Goal: Communication & Community: Answer question/provide support

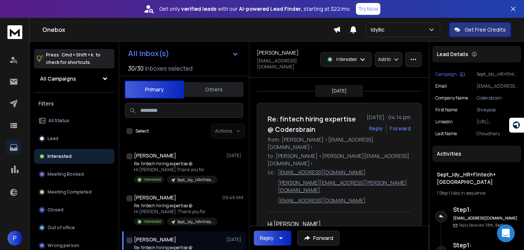
scroll to position [27, 0]
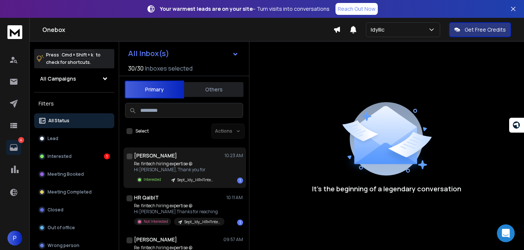
click at [216, 170] on p "Hi [PERSON_NAME], Thank you for" at bounding box center [175, 170] width 83 height 6
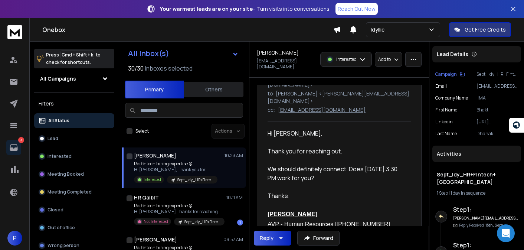
scroll to position [15, 0]
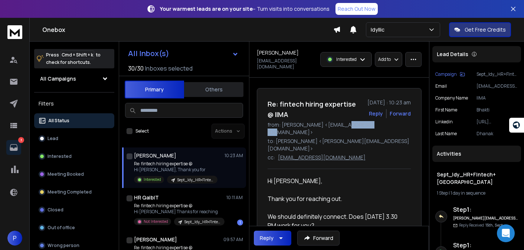
drag, startPoint x: 342, startPoint y: 119, endPoint x: 363, endPoint y: 119, distance: 21.1
click at [363, 121] on p "from: Bhakti Dhanak <bhaktid@iima.ac.in>" at bounding box center [339, 128] width 143 height 15
copy p "iima.ac.in"
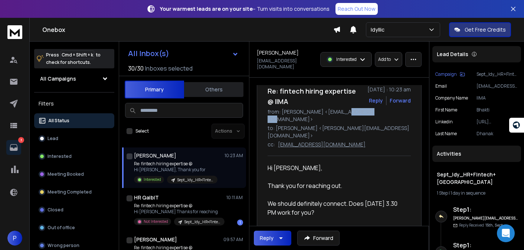
scroll to position [29, 0]
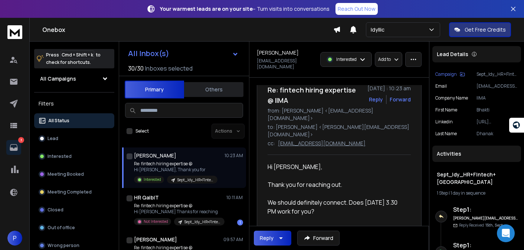
click at [209, 161] on p "Re: fintech hiring expertise @" at bounding box center [175, 164] width 83 height 6
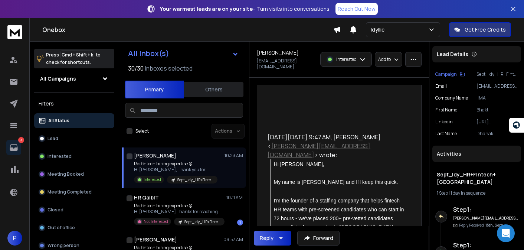
scroll to position [232, 0]
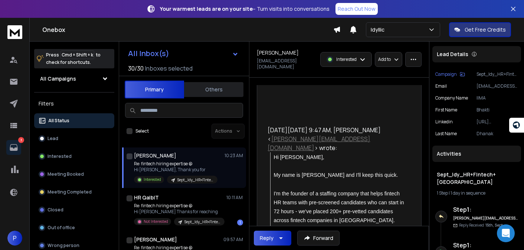
click at [268, 239] on div "Reply" at bounding box center [267, 237] width 14 height 7
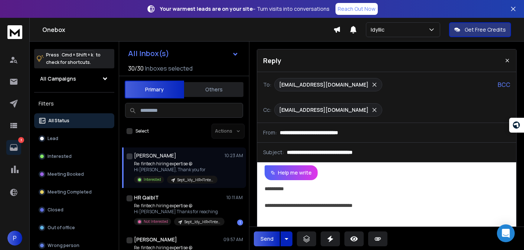
scroll to position [0, 0]
click at [371, 208] on div "**********" at bounding box center [385, 208] width 257 height 57
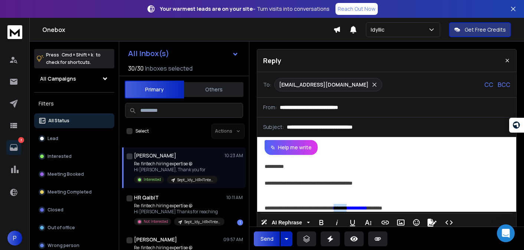
click at [367, 208] on link "**********" at bounding box center [350, 207] width 33 height 5
click at [372, 184] on div "**********" at bounding box center [386, 183] width 242 height 8
click at [301, 85] on p "[EMAIL_ADDRESS][DOMAIN_NAME]" at bounding box center [323, 84] width 89 height 7
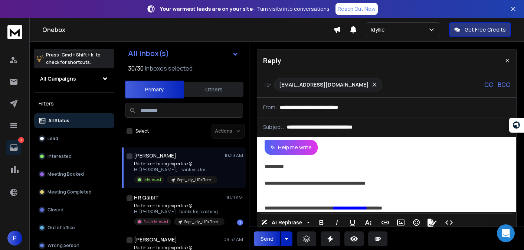
click at [301, 85] on p "[EMAIL_ADDRESS][DOMAIN_NAME]" at bounding box center [323, 84] width 89 height 7
copy p
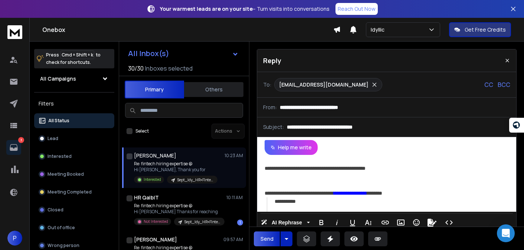
scroll to position [11, 0]
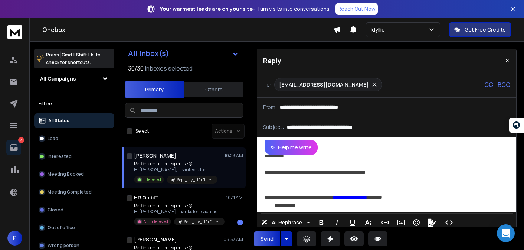
click at [400, 172] on div "**********" at bounding box center [386, 172] width 242 height 8
click at [441, 173] on div "**********" at bounding box center [386, 172] width 242 height 8
click at [458, 173] on div "**********" at bounding box center [386, 172] width 242 height 8
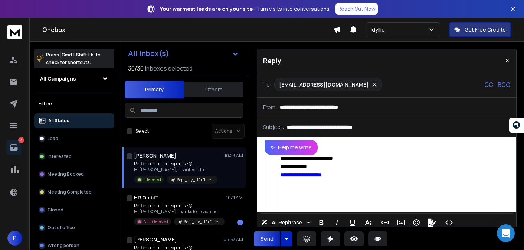
scroll to position [404, 0]
drag, startPoint x: 342, startPoint y: 198, endPoint x: 277, endPoint y: 173, distance: 70.0
click at [277, 173] on blockquote "**********" at bounding box center [392, 129] width 230 height 233
copy div "**********"
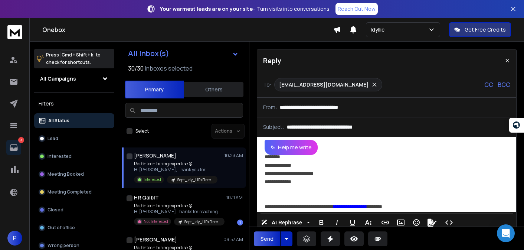
scroll to position [43, 0]
drag, startPoint x: 306, startPoint y: 182, endPoint x: 255, endPoint y: 165, distance: 54.3
click at [255, 165] on div "**********" at bounding box center [386, 184] width 275 height 284
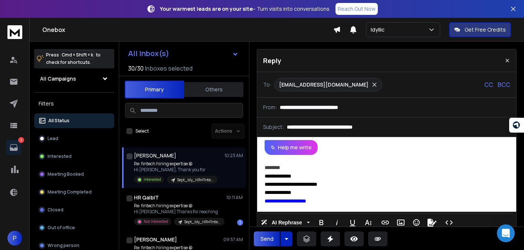
scroll to position [37, 0]
click at [287, 164] on div "********" at bounding box center [386, 162] width 242 height 8
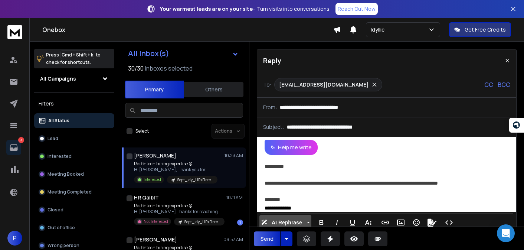
click at [278, 221] on span "AI Rephrase" at bounding box center [286, 222] width 33 height 6
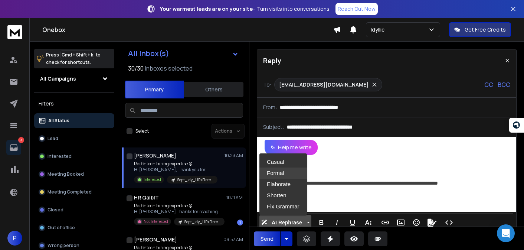
click at [284, 175] on link "Formal" at bounding box center [282, 172] width 47 height 11
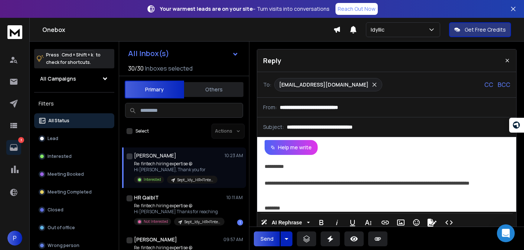
click at [271, 239] on button "Send" at bounding box center [267, 238] width 26 height 15
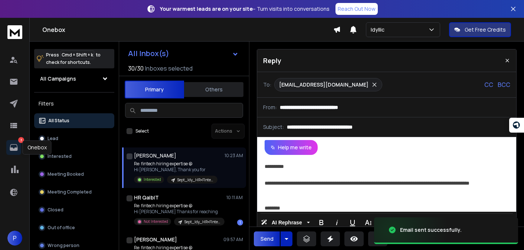
click at [11, 149] on icon at bounding box center [14, 147] width 8 height 7
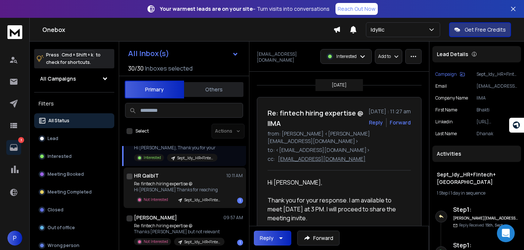
scroll to position [25, 0]
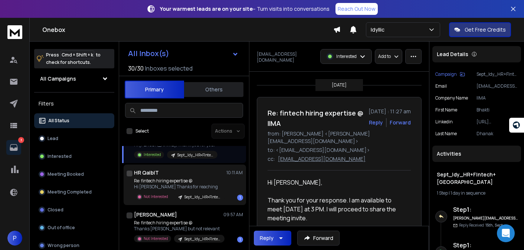
click at [212, 183] on p "Re: fintech hiring expertise @" at bounding box center [178, 181] width 89 height 6
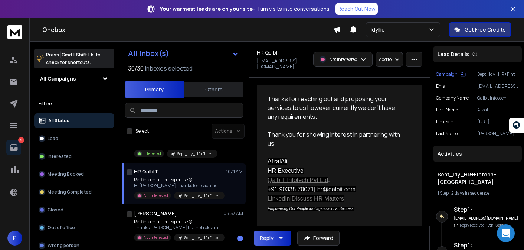
scroll to position [62, 0]
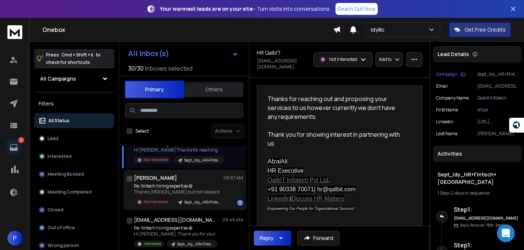
click at [207, 181] on div "Bharathan Prahalad 09:57 AM" at bounding box center [188, 177] width 109 height 7
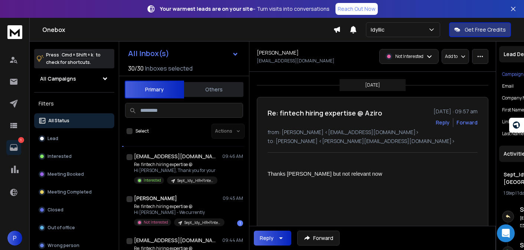
scroll to position [129, 0]
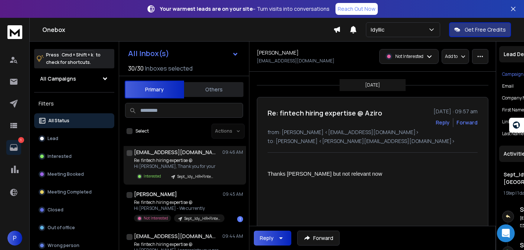
click at [212, 160] on p "Re: fintech hiring expertise @" at bounding box center [175, 160] width 83 height 6
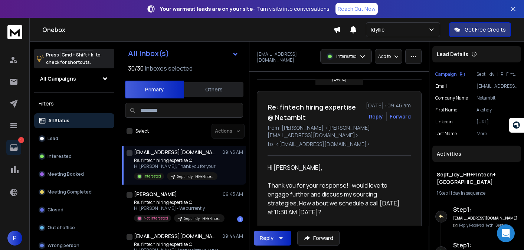
scroll to position [0, 0]
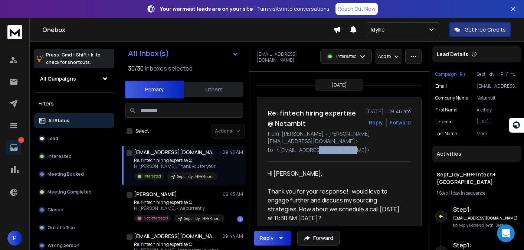
drag, startPoint x: 316, startPoint y: 143, endPoint x: 347, endPoint y: 145, distance: 30.8
click at [347, 146] on p "to: <akshay.more1@netambit.net>" at bounding box center [339, 149] width 143 height 7
copy p "netambit.net"
click at [272, 236] on div "Reply" at bounding box center [267, 237] width 14 height 7
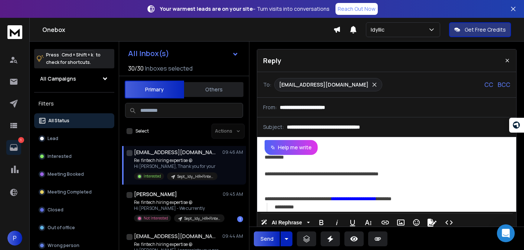
scroll to position [10, 0]
click at [265, 237] on button "Send" at bounding box center [267, 238] width 26 height 15
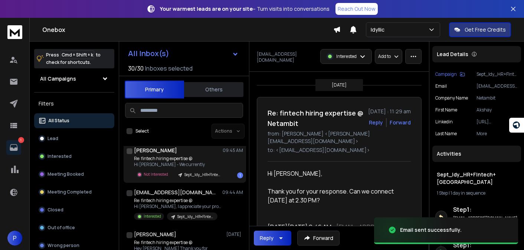
scroll to position [183, 0]
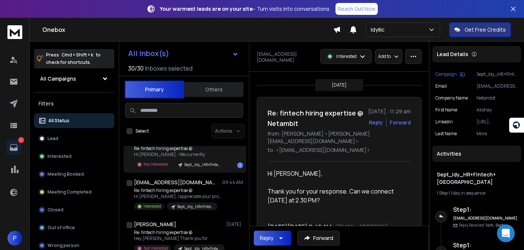
click at [196, 155] on p "Hi Priyank - We currently" at bounding box center [178, 154] width 89 height 6
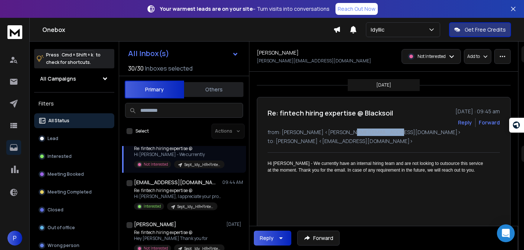
drag, startPoint x: 345, startPoint y: 134, endPoint x: 379, endPoint y: 134, distance: 33.8
click at [379, 134] on p "from: Tanisha Rathod <tanisha@blacksoil.co.in>" at bounding box center [384, 131] width 232 height 7
copy p "blacksoil.co.in"
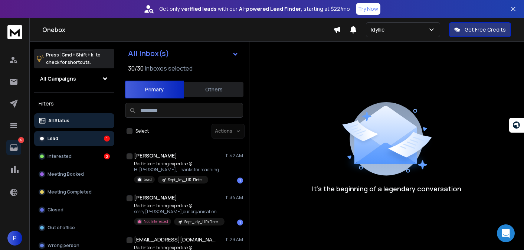
click at [80, 138] on button "Lead 1" at bounding box center [74, 138] width 80 height 15
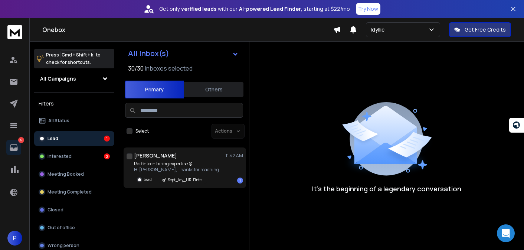
click at [212, 167] on div "Re: fintech hiring expertise @ Hi Priyank, Thanks for reaching Lead Sept_Idy_HR…" at bounding box center [188, 172] width 109 height 23
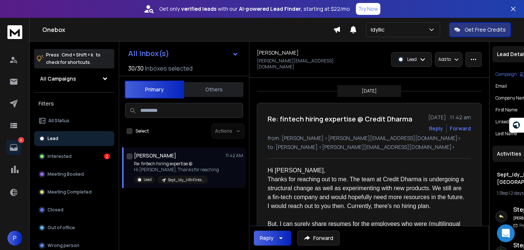
click at [265, 239] on div "Reply" at bounding box center [267, 237] width 14 height 7
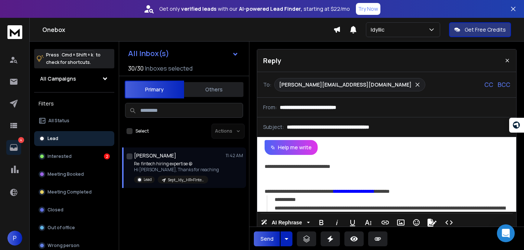
click at [292, 166] on div "**********" at bounding box center [386, 166] width 242 height 8
click at [365, 168] on div "**********" at bounding box center [386, 166] width 242 height 8
drag, startPoint x: 421, startPoint y: 165, endPoint x: 473, endPoint y: 168, distance: 51.6
click at [473, 168] on div "**********" at bounding box center [386, 166] width 242 height 8
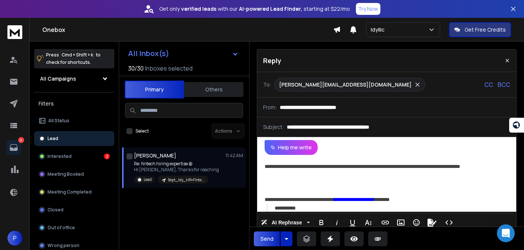
click at [350, 167] on div "**********" at bounding box center [386, 170] width 242 height 17
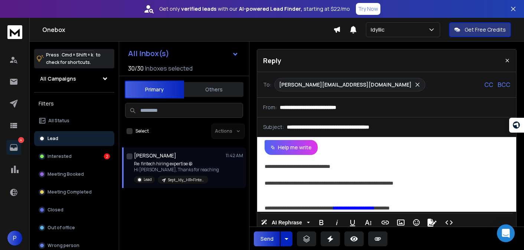
click at [432, 184] on div "**********" at bounding box center [386, 183] width 242 height 8
click at [283, 221] on span "AI Rephrase" at bounding box center [286, 222] width 33 height 6
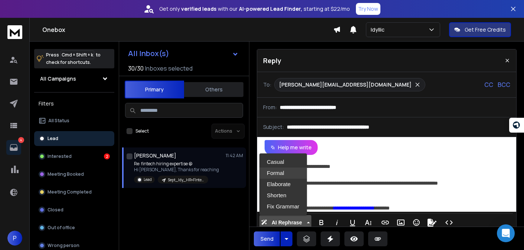
click at [282, 173] on link "Formal" at bounding box center [282, 172] width 47 height 11
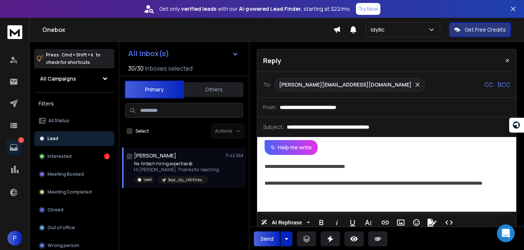
click at [260, 236] on button "Send" at bounding box center [267, 238] width 26 height 15
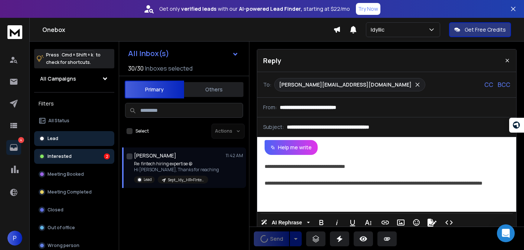
click at [76, 158] on button "Interested 2" at bounding box center [74, 156] width 80 height 15
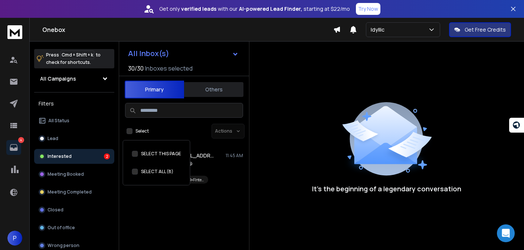
click at [79, 155] on button "Interested 2" at bounding box center [74, 156] width 80 height 15
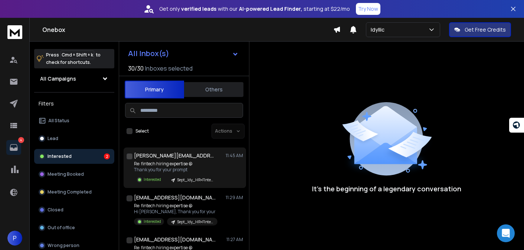
click at [194, 173] on div "Re: fintech hiring expertise @ Thank you for your prompt Interested Sept_Idy_HR…" at bounding box center [175, 172] width 83 height 23
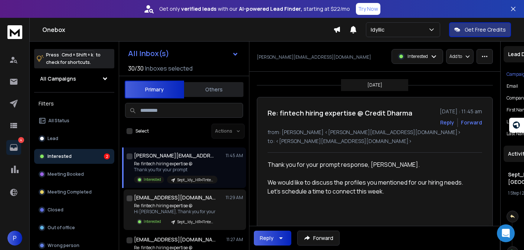
click at [174, 203] on p "Re: fintech hiring expertise @" at bounding box center [175, 206] width 83 height 6
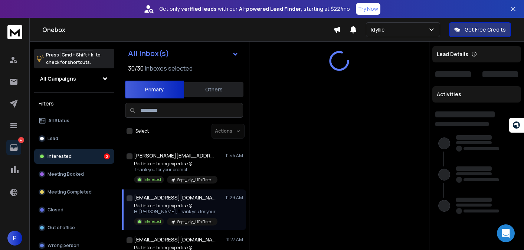
click at [200, 81] on div "All Inbox(s) 30 / 30 Inboxes selected Primary Others Select Actions ayushi@cred…" at bounding box center [184, 167] width 130 height 250
click at [199, 86] on button "Others" at bounding box center [213, 89] width 59 height 16
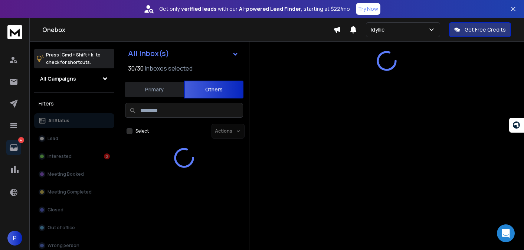
click at [163, 89] on button "Primary" at bounding box center [154, 89] width 59 height 16
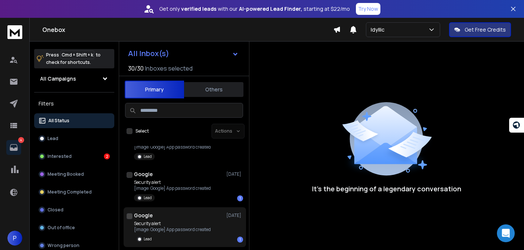
scroll to position [47, 0]
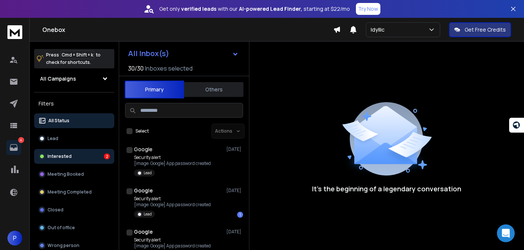
click at [84, 155] on button "Interested 2" at bounding box center [74, 156] width 80 height 15
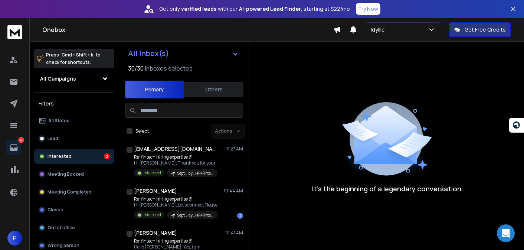
scroll to position [99, 0]
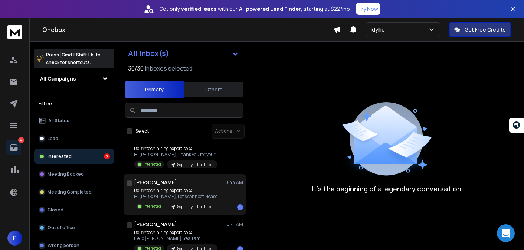
click at [206, 193] on p "Hi Priyanka, Let's connect Please" at bounding box center [175, 196] width 83 height 6
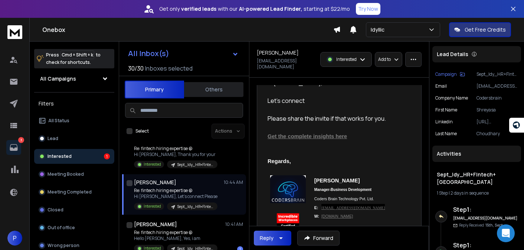
scroll to position [0, 0]
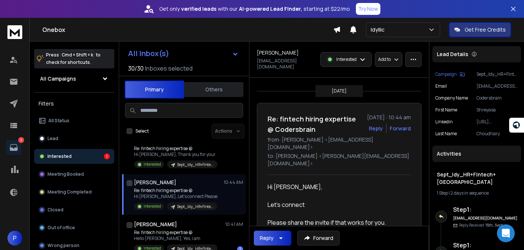
click at [383, 125] on button "Reply" at bounding box center [376, 128] width 14 height 7
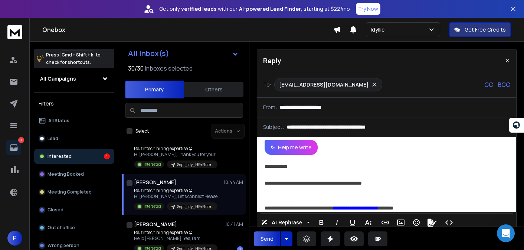
click at [299, 86] on p "[EMAIL_ADDRESS][DOMAIN_NAME]" at bounding box center [323, 84] width 89 height 7
copy p
click at [267, 237] on button "Send" at bounding box center [267, 238] width 26 height 15
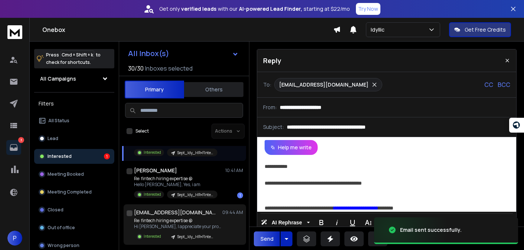
scroll to position [158, 0]
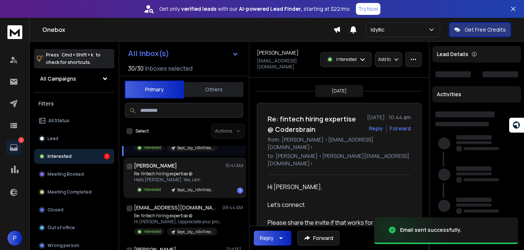
click at [211, 178] on p "Hello [PERSON_NAME], Yes, i am" at bounding box center [175, 180] width 83 height 6
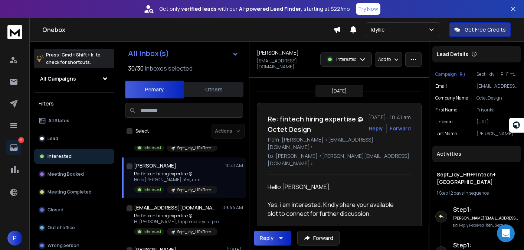
scroll to position [9, 0]
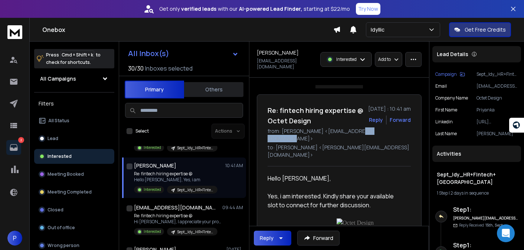
drag, startPoint x: 349, startPoint y: 126, endPoint x: 379, endPoint y: 127, distance: 29.7
click at [379, 127] on p "from: Priyanka Gathraj <priyanka@octet.design>" at bounding box center [339, 134] width 143 height 15
copy p "octet.design"
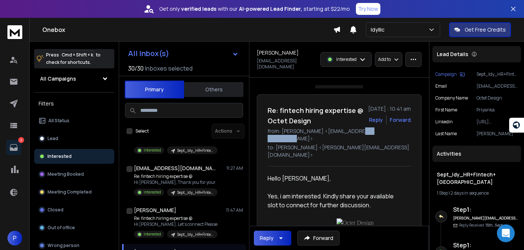
scroll to position [0, 0]
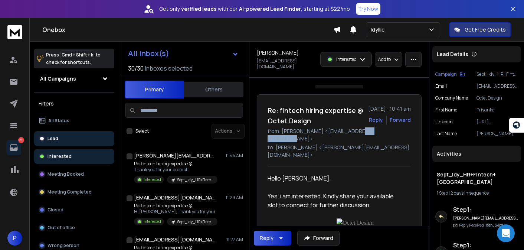
click at [47, 140] on div "Lead" at bounding box center [49, 138] width 20 height 7
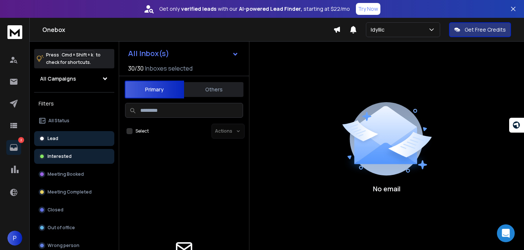
click at [64, 154] on p "Interested" at bounding box center [59, 156] width 24 height 6
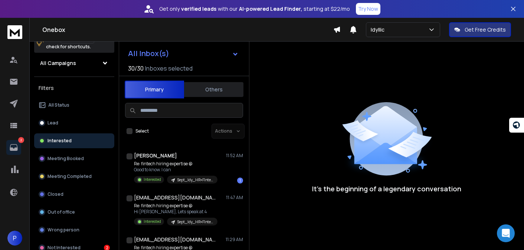
scroll to position [17, 0]
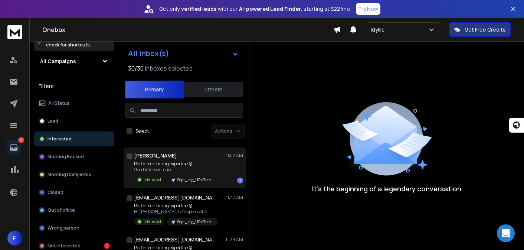
click at [205, 171] on p "Good to know. I can" at bounding box center [175, 170] width 83 height 6
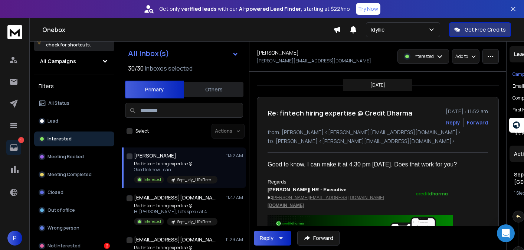
click at [454, 124] on button "Reply" at bounding box center [453, 122] width 14 height 7
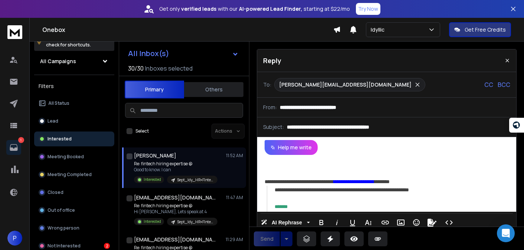
scroll to position [9, 0]
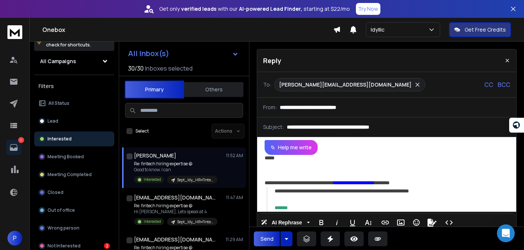
click at [270, 236] on button "Send" at bounding box center [267, 238] width 26 height 15
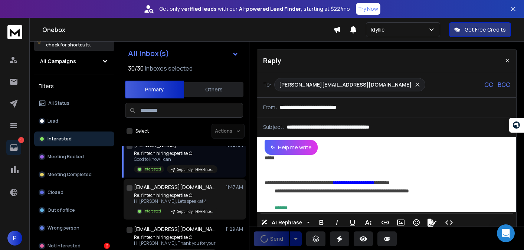
scroll to position [12, 0]
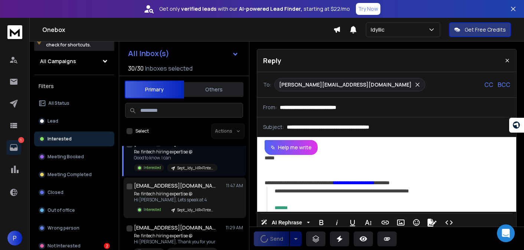
click at [210, 200] on p "Hi Shreyasa, Lets speak at 4" at bounding box center [175, 200] width 83 height 6
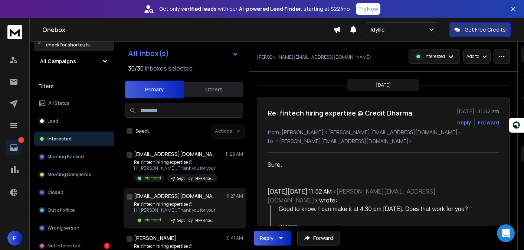
scroll to position [90, 0]
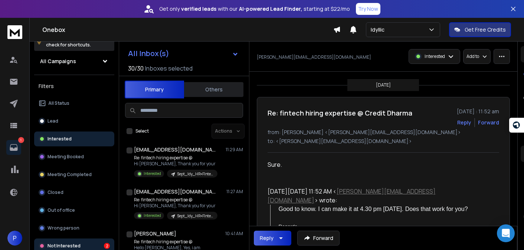
click at [66, 246] on p "Not Interested" at bounding box center [63, 246] width 33 height 6
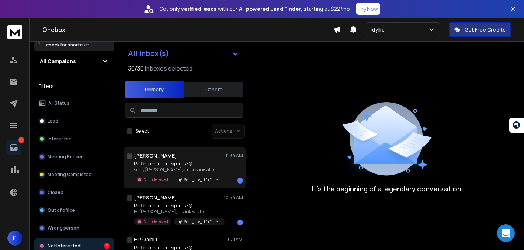
click at [210, 164] on p "Re: fintech hiring expertise @" at bounding box center [178, 164] width 89 height 6
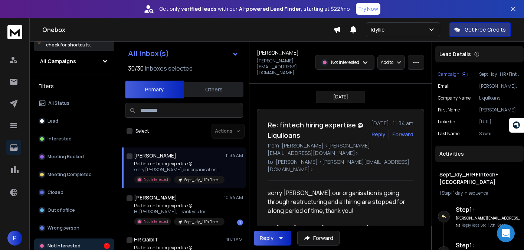
click at [177, 161] on p "Re: fintech hiring expertise @" at bounding box center [178, 164] width 89 height 6
click at [268, 240] on div "Reply" at bounding box center [267, 237] width 14 height 7
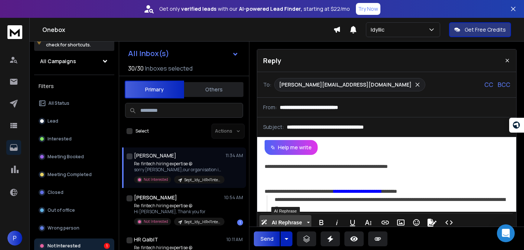
click at [289, 221] on span "AI Rephrase" at bounding box center [286, 222] width 33 height 6
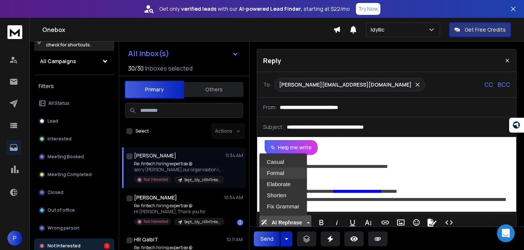
click at [280, 172] on link "Formal" at bounding box center [282, 172] width 47 height 11
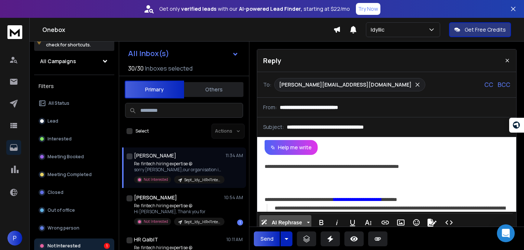
click at [283, 224] on span "AI Rephrase" at bounding box center [286, 222] width 33 height 6
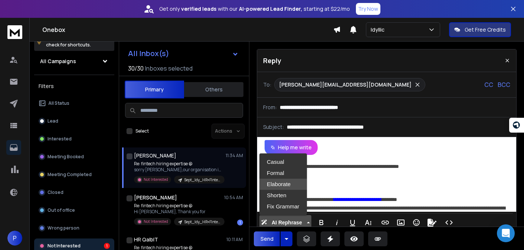
click at [283, 186] on link "Elaborate" at bounding box center [282, 183] width 47 height 11
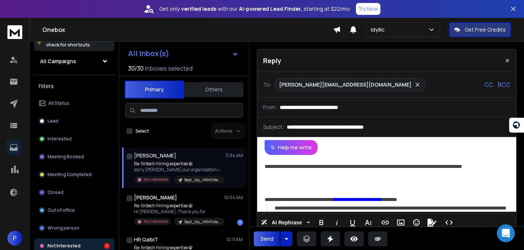
click at [266, 237] on button "Send" at bounding box center [267, 238] width 26 height 15
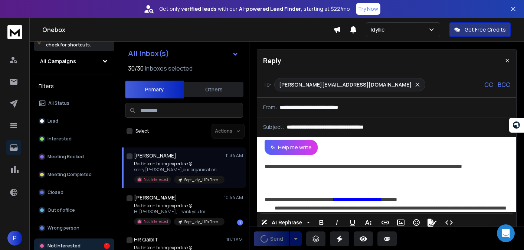
click at [269, 168] on div "**********" at bounding box center [386, 166] width 242 height 8
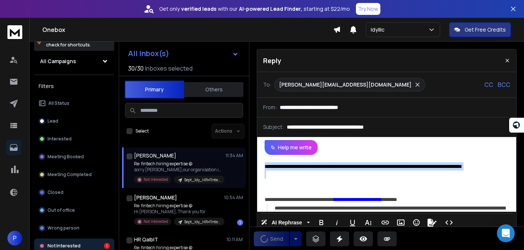
click at [269, 168] on div "**********" at bounding box center [386, 166] width 242 height 8
copy div "**********"
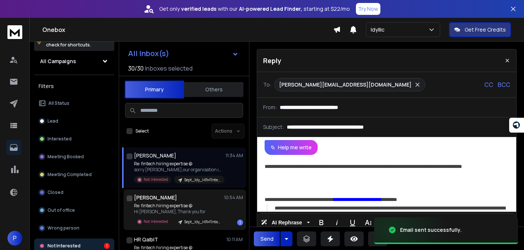
click at [187, 210] on p "Hi [PERSON_NAME], Thank you for" at bounding box center [178, 212] width 89 height 6
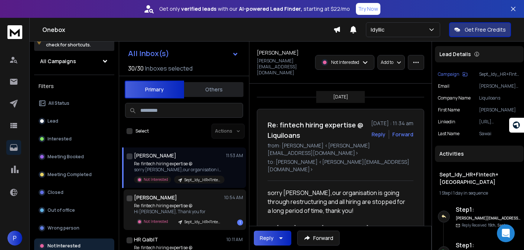
click at [192, 211] on p "Hi [PERSON_NAME], Thank you for" at bounding box center [178, 212] width 89 height 6
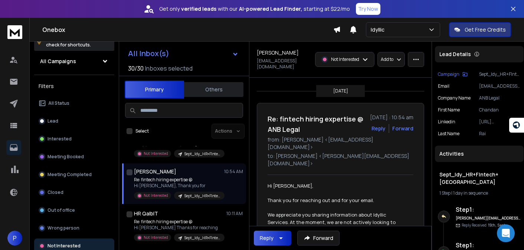
click at [375, 125] on button "Reply" at bounding box center [378, 128] width 14 height 7
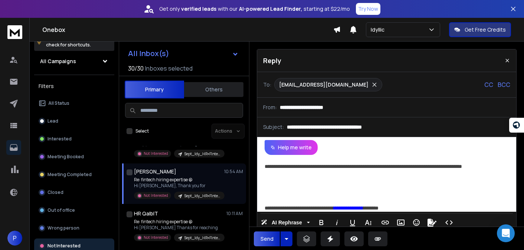
click at [384, 166] on div "**********" at bounding box center [386, 166] width 242 height 8
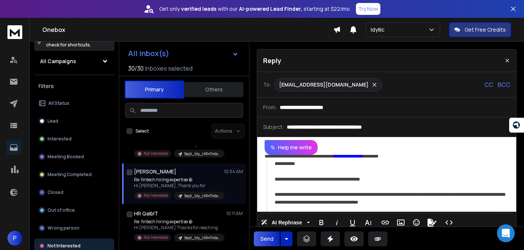
scroll to position [69, 0]
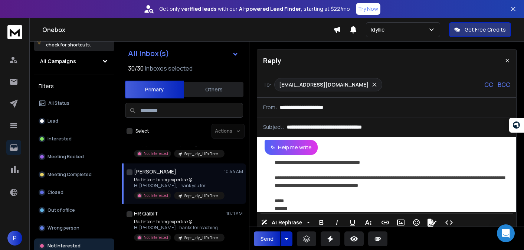
click at [268, 240] on button "Send" at bounding box center [267, 238] width 26 height 15
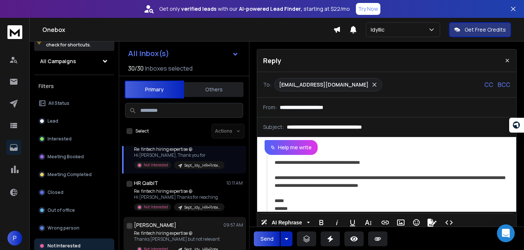
scroll to position [61, 0]
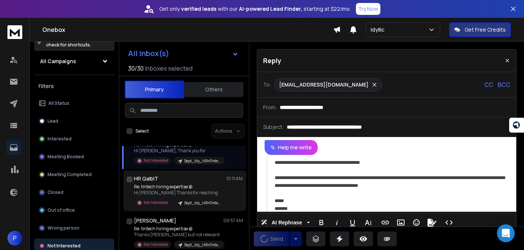
click at [197, 184] on p "Re: fintech hiring expertise @" at bounding box center [178, 187] width 89 height 6
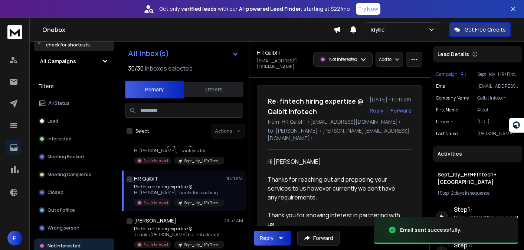
scroll to position [33, 0]
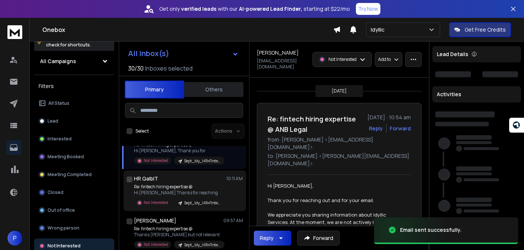
click at [197, 183] on div "HR QalbIT 10:11 AM Re: fintech hiring expertise @ Hi Priyank Thanks for reachin…" at bounding box center [188, 191] width 109 height 32
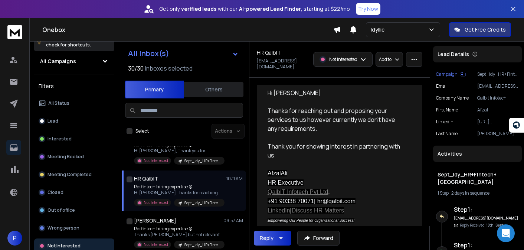
scroll to position [87, 0]
click at [269, 239] on div "Reply" at bounding box center [267, 237] width 14 height 7
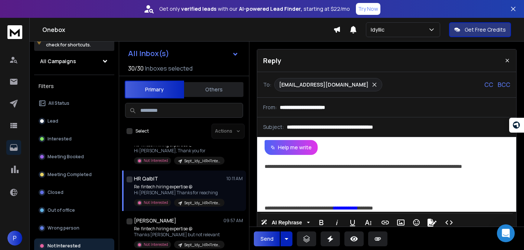
click at [267, 237] on button "Send" at bounding box center [267, 238] width 26 height 15
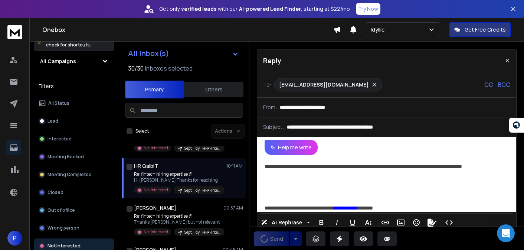
scroll to position [79, 0]
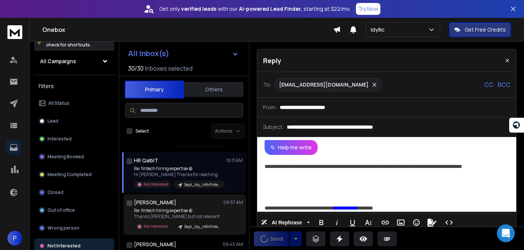
click at [201, 209] on p "Re: fintech hiring expertise @" at bounding box center [178, 210] width 89 height 6
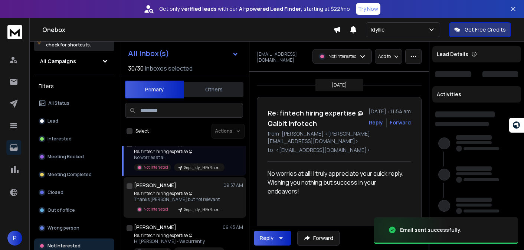
scroll to position [120, 0]
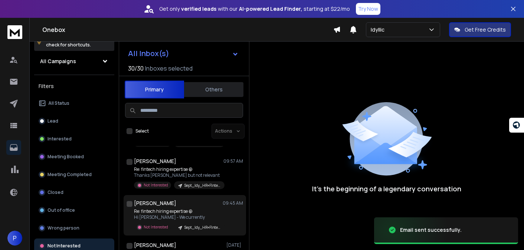
click at [204, 205] on div "Tanisha Rathod 09:45 AM" at bounding box center [188, 202] width 109 height 7
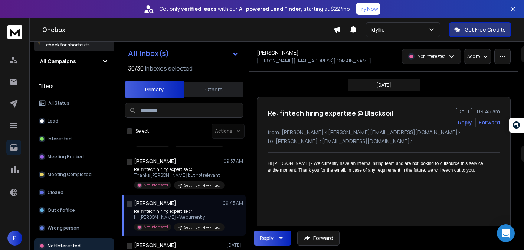
click at [266, 239] on div "Reply" at bounding box center [267, 237] width 14 height 7
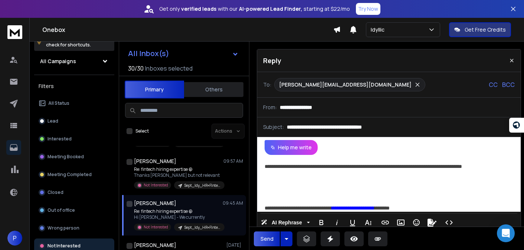
click at [262, 241] on button "Send" at bounding box center [267, 238] width 26 height 15
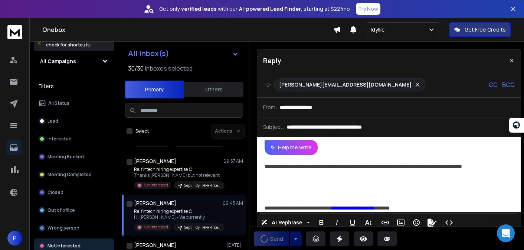
scroll to position [145, 0]
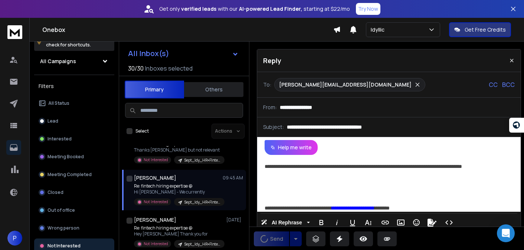
click at [195, 190] on p "Hi Priyank - We currently" at bounding box center [178, 192] width 89 height 6
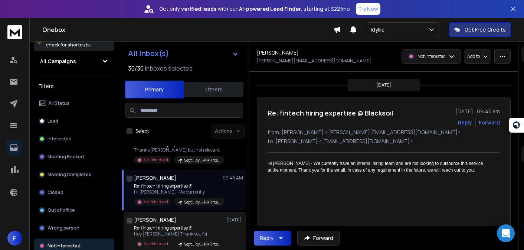
click at [209, 226] on p "Re: fintech hiring expertise @" at bounding box center [178, 228] width 89 height 6
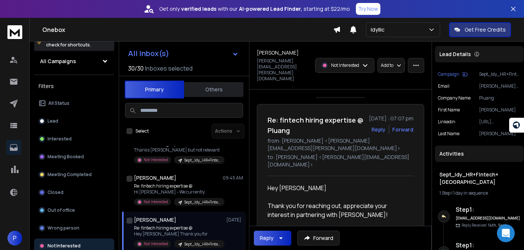
scroll to position [23, 0]
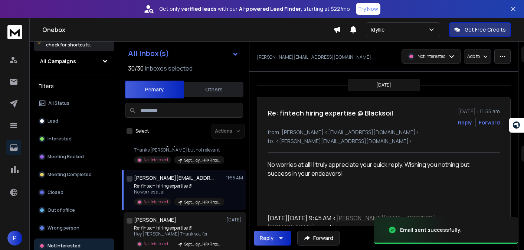
click at [201, 226] on p "Re: fintech hiring expertise @" at bounding box center [178, 228] width 89 height 6
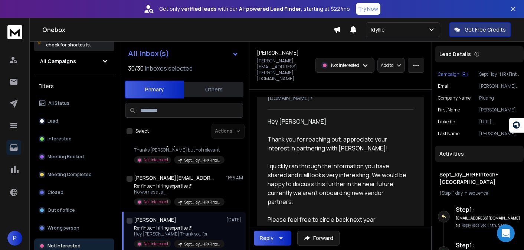
scroll to position [0, 0]
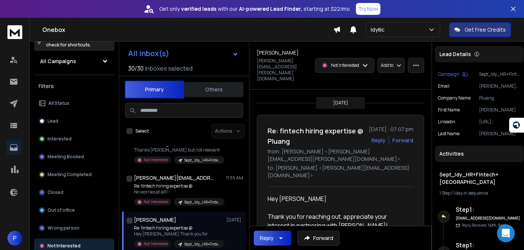
click at [385, 137] on button "Reply" at bounding box center [378, 140] width 14 height 7
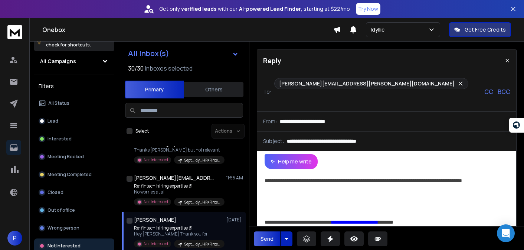
click at [282, 154] on button "Help me write" at bounding box center [291, 161] width 53 height 15
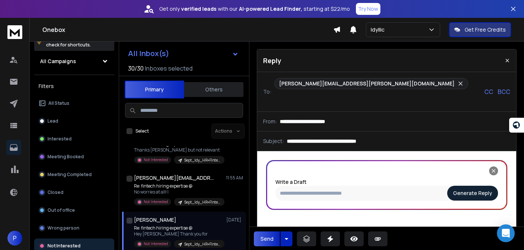
click at [473, 186] on button "Generate Reply" at bounding box center [472, 193] width 51 height 15
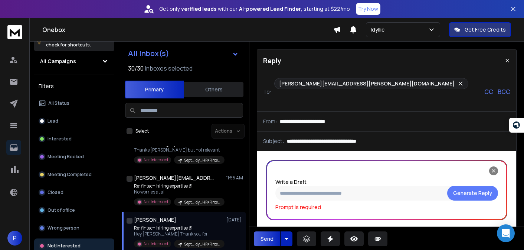
click at [490, 168] on icon at bounding box center [493, 171] width 6 height 6
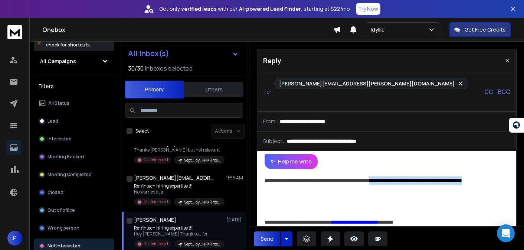
drag, startPoint x: 383, startPoint y: 167, endPoint x: 503, endPoint y: 169, distance: 119.5
click at [503, 176] on div "**********" at bounding box center [386, 180] width 242 height 8
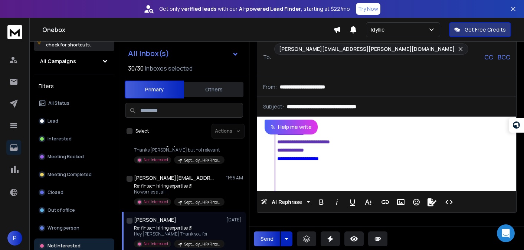
scroll to position [348, 0]
drag, startPoint x: 335, startPoint y: 161, endPoint x: 274, endPoint y: 135, distance: 66.5
click at [275, 135] on blockquote "**********" at bounding box center [391, 96] width 232 height 241
copy div "**********"
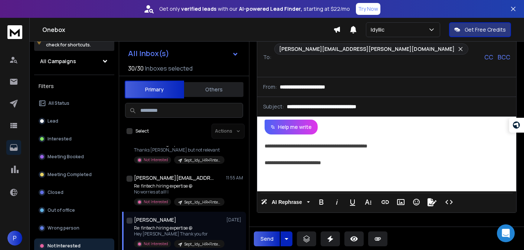
click at [311, 167] on div at bounding box center [386, 171] width 242 height 8
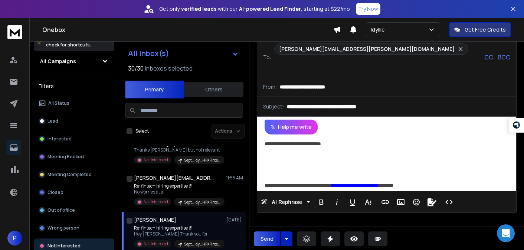
scroll to position [18, 0]
click at [269, 141] on div "**********" at bounding box center [386, 145] width 242 height 8
click at [270, 149] on div at bounding box center [386, 153] width 242 height 8
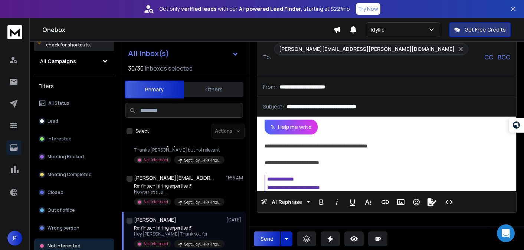
scroll to position [0, 0]
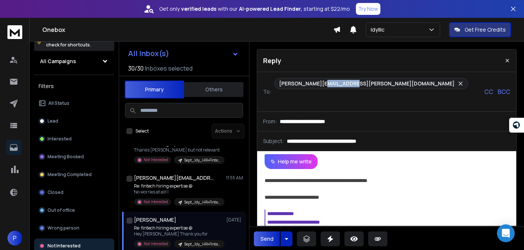
drag, startPoint x: 317, startPoint y: 85, endPoint x: 344, endPoint y: 88, distance: 27.6
click at [344, 87] on p "[PERSON_NAME][EMAIL_ADDRESS][PERSON_NAME][DOMAIN_NAME]" at bounding box center [366, 83] width 175 height 7
copy p "pluang.com"
drag, startPoint x: 278, startPoint y: 85, endPoint x: 295, endPoint y: 86, distance: 16.4
click at [295, 86] on p "[PERSON_NAME][EMAIL_ADDRESS][PERSON_NAME][DOMAIN_NAME]" at bounding box center [366, 83] width 175 height 7
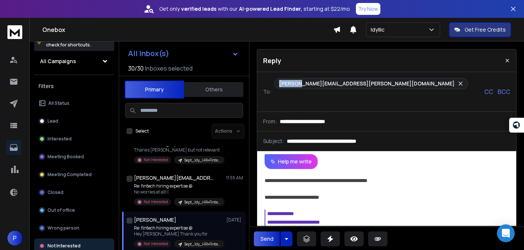
copy p "vibhuti"
click at [344, 193] on div "**********" at bounding box center [386, 197] width 242 height 8
click at [264, 239] on button "Send" at bounding box center [267, 238] width 26 height 15
click at [269, 239] on button "Send" at bounding box center [267, 238] width 26 height 15
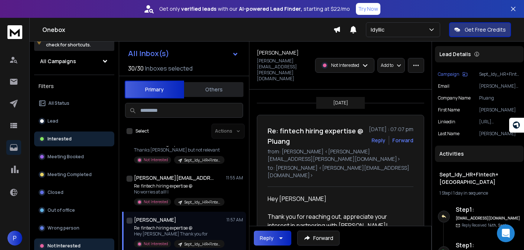
click at [65, 136] on p "Interested" at bounding box center [59, 139] width 24 height 6
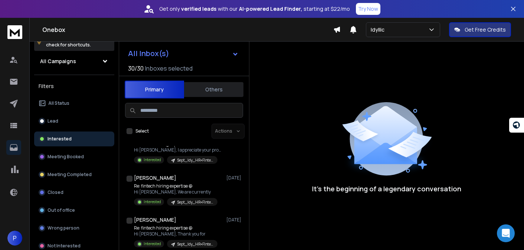
scroll to position [229, 0]
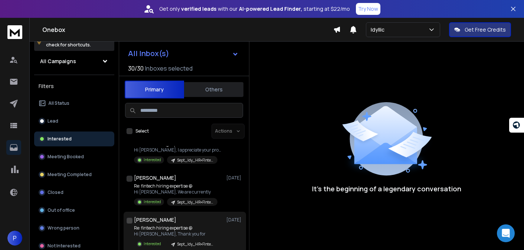
click at [204, 231] on p "Hi [PERSON_NAME], Thank you for" at bounding box center [175, 234] width 83 height 6
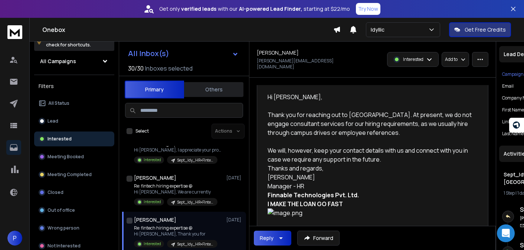
scroll to position [0, 0]
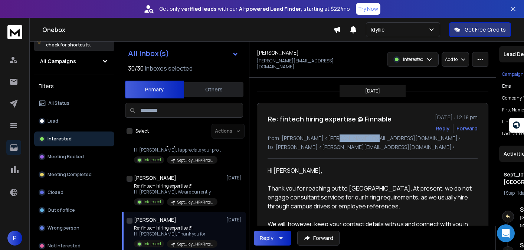
drag, startPoint x: 364, startPoint y: 133, endPoint x: 332, endPoint y: 135, distance: 31.6
click at [332, 135] on p "from: Neeta Batra <neeta@finnable.com>" at bounding box center [373, 137] width 210 height 7
copy p "finnable.com"
click at [284, 134] on p "from: Neeta Batra <neeta@finnable.com>" at bounding box center [373, 137] width 210 height 7
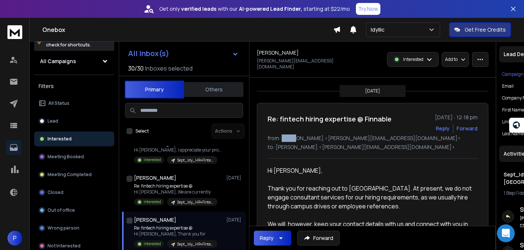
copy p "[PERSON_NAME]"
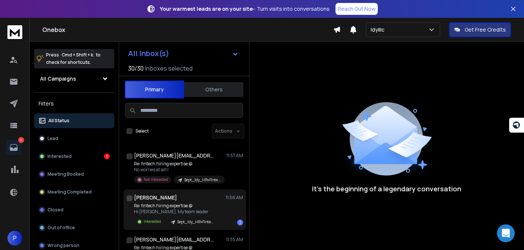
click at [211, 210] on p "Hi [PERSON_NAME], My team leader" at bounding box center [175, 212] width 83 height 6
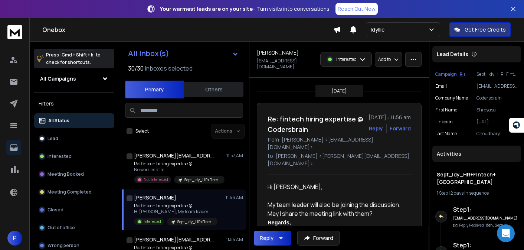
click at [383, 125] on button "Reply" at bounding box center [376, 128] width 14 height 7
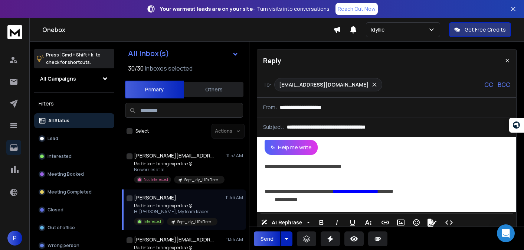
click at [332, 168] on div "**********" at bounding box center [386, 166] width 242 height 8
click at [362, 169] on div "**********" at bounding box center [386, 166] width 242 height 8
click at [261, 236] on button "Send" at bounding box center [267, 238] width 26 height 15
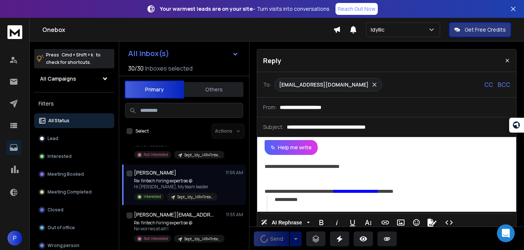
scroll to position [60, 0]
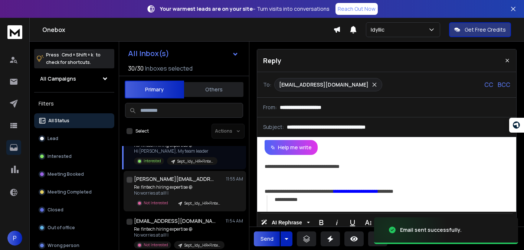
click at [203, 194] on p "No worries at all! I" at bounding box center [178, 193] width 89 height 6
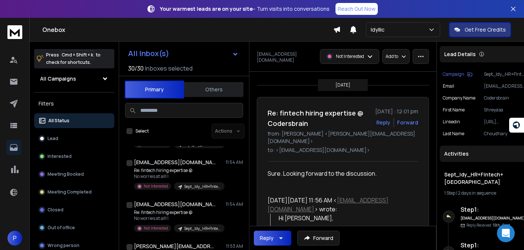
scroll to position [0, 0]
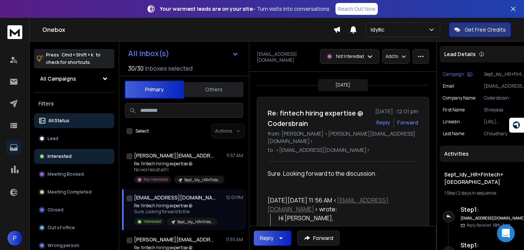
click at [79, 153] on button "Interested" at bounding box center [74, 156] width 80 height 15
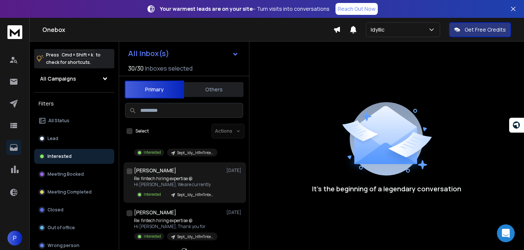
scroll to position [229, 0]
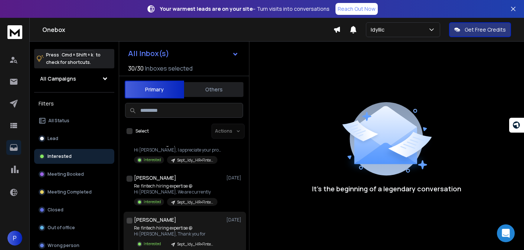
click at [188, 229] on p "Re: fintech hiring expertise @" at bounding box center [175, 228] width 83 height 6
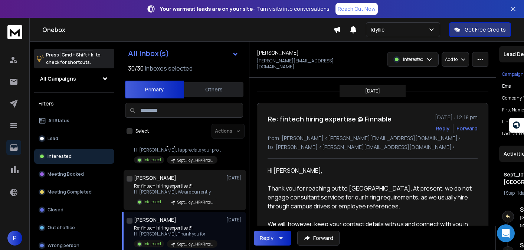
click at [217, 186] on p "Re: fintech hiring expertise @" at bounding box center [175, 186] width 83 height 6
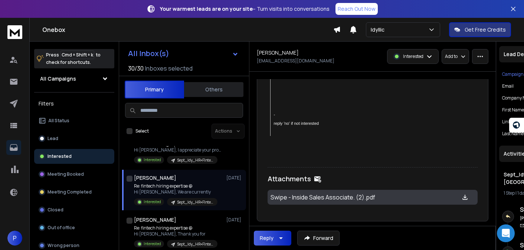
scroll to position [531, 0]
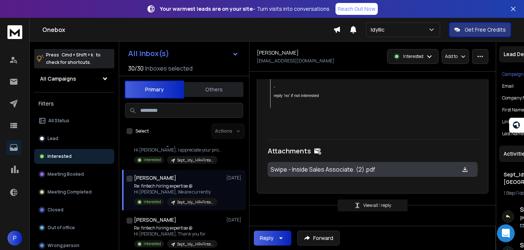
click at [309, 167] on div "Swipe - Inside Sales Associate. (2).pdf" at bounding box center [353, 169] width 167 height 9
click at [467, 168] on icon at bounding box center [464, 169] width 5 height 5
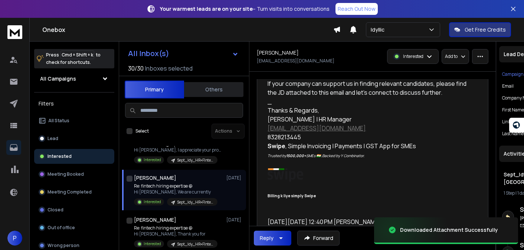
scroll to position [0, 0]
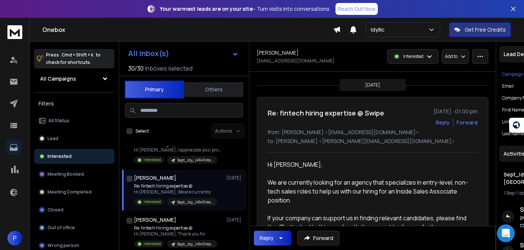
click at [268, 239] on div "Reply" at bounding box center [267, 237] width 14 height 7
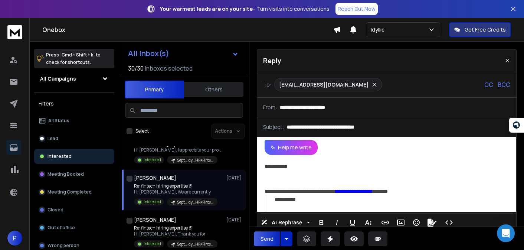
click at [286, 177] on div at bounding box center [387, 174] width 244 height 8
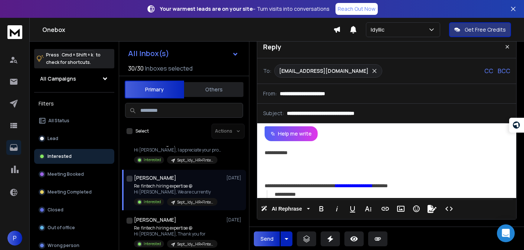
scroll to position [23, 0]
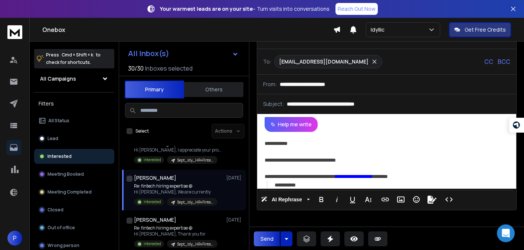
click at [331, 161] on div "**********" at bounding box center [386, 160] width 242 height 8
click at [365, 161] on div "**********" at bounding box center [386, 160] width 242 height 8
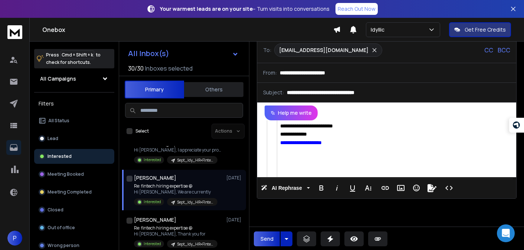
scroll to position [400, 0]
drag, startPoint x: 342, startPoint y: 161, endPoint x: 273, endPoint y: 133, distance: 74.5
click at [273, 133] on div "**********" at bounding box center [387, 2] width 240 height 432
copy div "**********"
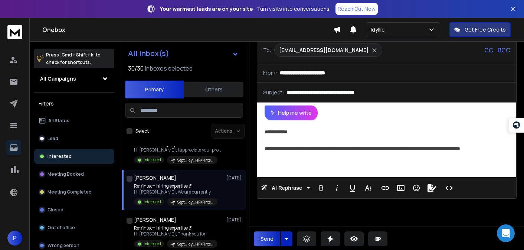
click at [282, 165] on div at bounding box center [386, 165] width 242 height 8
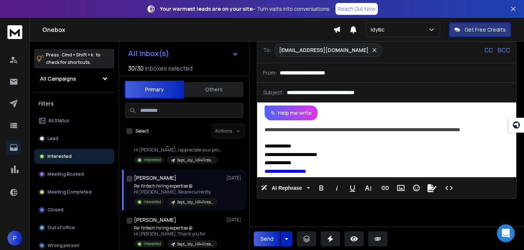
scroll to position [42, 0]
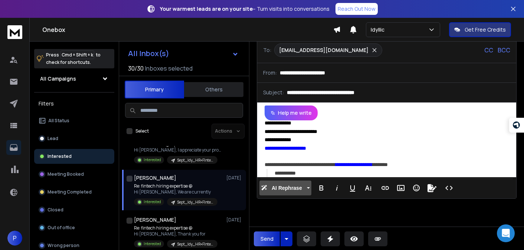
click at [286, 186] on span "AI Rephrase" at bounding box center [286, 188] width 33 height 6
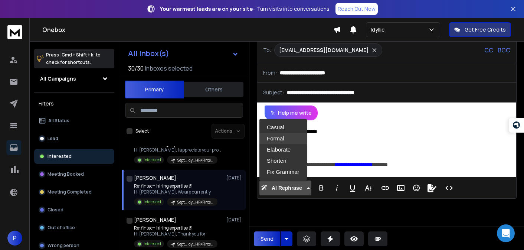
click at [278, 135] on link "Formal" at bounding box center [282, 138] width 47 height 11
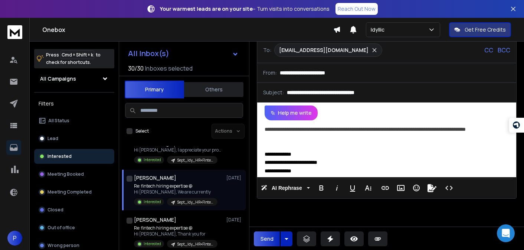
scroll to position [40, 0]
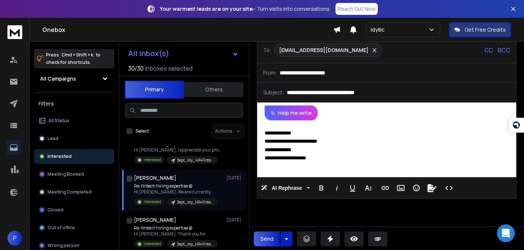
click at [269, 237] on button "Send" at bounding box center [267, 238] width 26 height 15
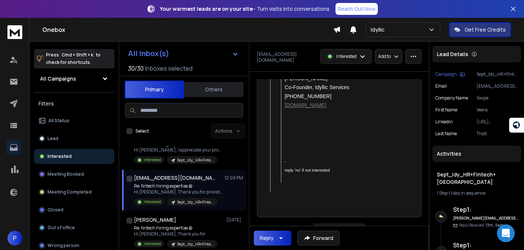
scroll to position [713, 0]
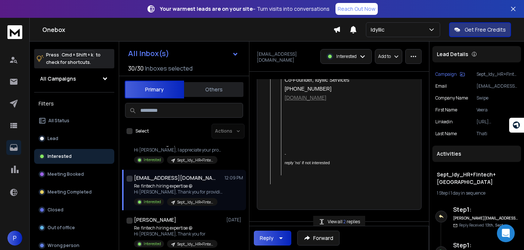
click at [198, 191] on p "Hi [PERSON_NAME], Thank you for providing" at bounding box center [178, 192] width 89 height 6
click at [326, 216] on div "View all 2 replies" at bounding box center [339, 222] width 52 height 12
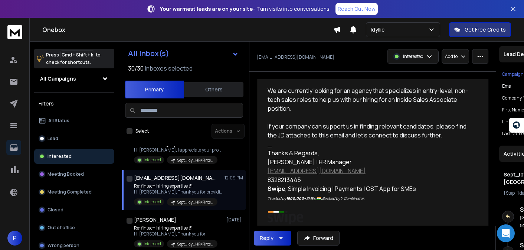
scroll to position [826, 0]
click at [335, 169] on div "[EMAIL_ADDRESS][DOMAIN_NAME]" at bounding box center [370, 171] width 204 height 9
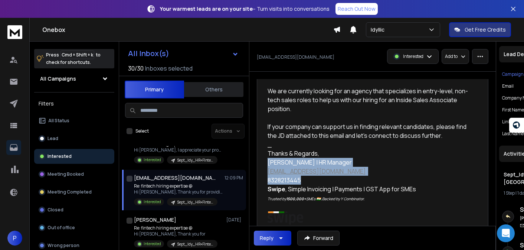
drag, startPoint x: 303, startPoint y: 178, endPoint x: 262, endPoint y: 159, distance: 45.3
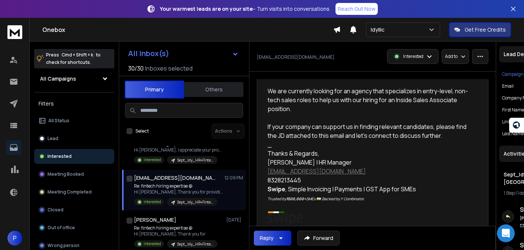
click at [351, 167] on div "[EMAIL_ADDRESS][DOMAIN_NAME]" at bounding box center [370, 171] width 204 height 9
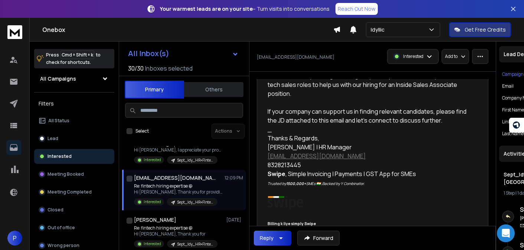
scroll to position [848, 0]
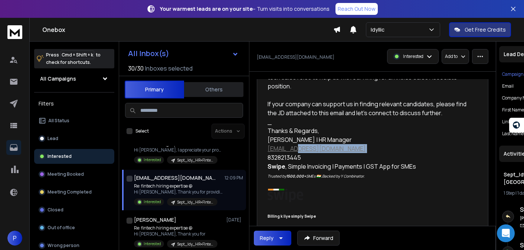
drag, startPoint x: 333, startPoint y: 147, endPoint x: 298, endPoint y: 149, distance: 35.6
click at [298, 149] on div "[EMAIL_ADDRESS][DOMAIN_NAME]" at bounding box center [370, 148] width 204 height 9
copy div "[DOMAIN_NAME]"
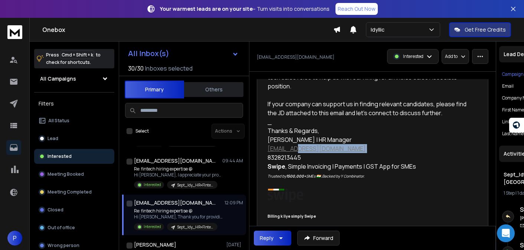
scroll to position [199, 0]
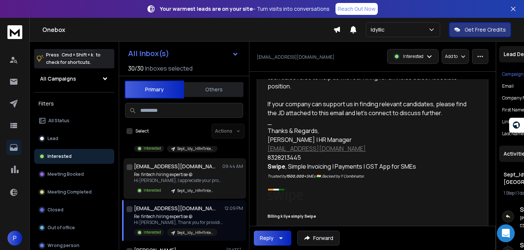
click at [166, 174] on p "Re: fintech hiring expertise @" at bounding box center [178, 174] width 89 height 6
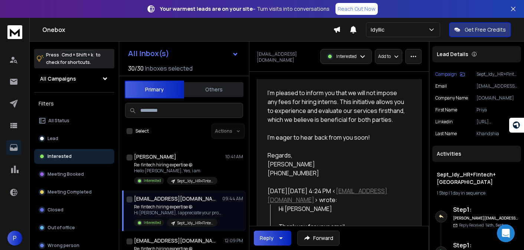
scroll to position [157, 0]
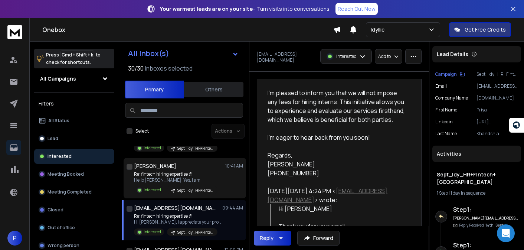
click at [200, 174] on p "Re: fintech hiring expertise @" at bounding box center [175, 174] width 83 height 6
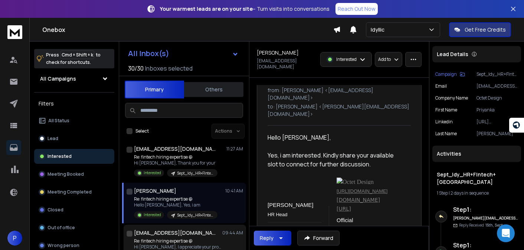
scroll to position [125, 0]
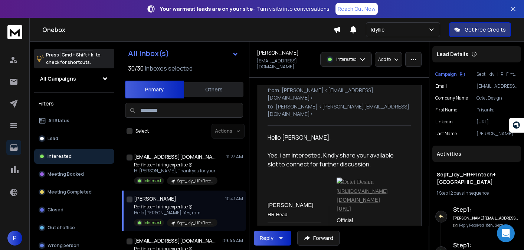
click at [374, 197] on link "[DOMAIN_NAME][URL]" at bounding box center [358, 204] width 43 height 15
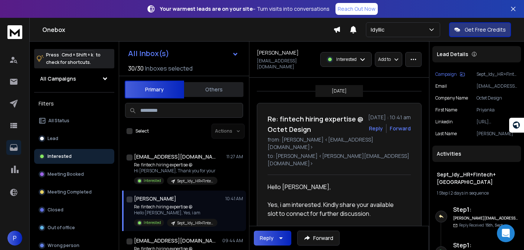
scroll to position [13, 0]
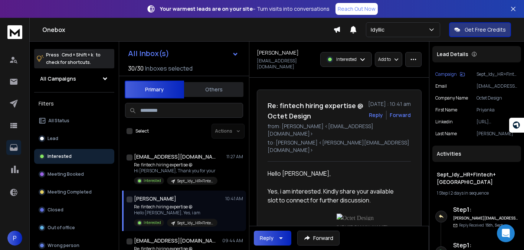
click at [383, 111] on button "Reply" at bounding box center [376, 114] width 14 height 7
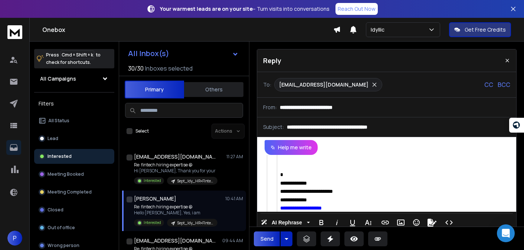
scroll to position [400, 0]
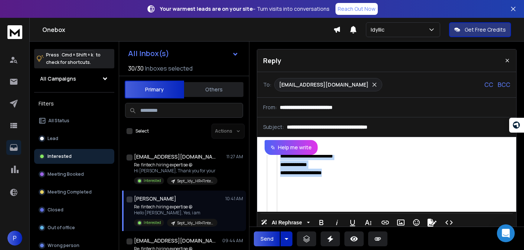
drag, startPoint x: 336, startPoint y: 177, endPoint x: 274, endPoint y: 157, distance: 65.4
click at [275, 157] on div "**********" at bounding box center [391, 122] width 232 height 241
copy div "**********"
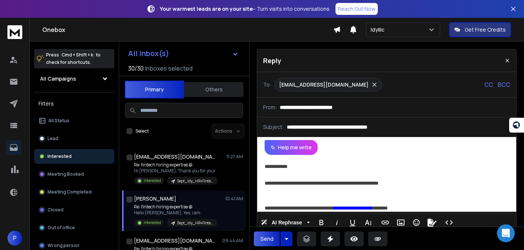
click at [288, 197] on div at bounding box center [386, 199] width 242 height 8
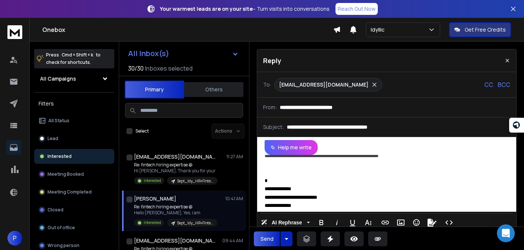
scroll to position [24, 0]
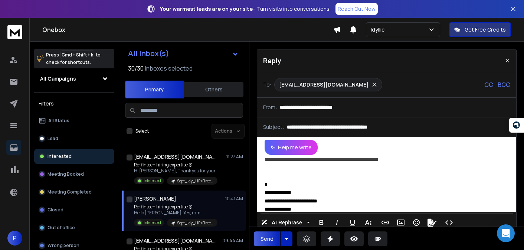
click at [268, 173] on div "*" at bounding box center [386, 179] width 242 height 17
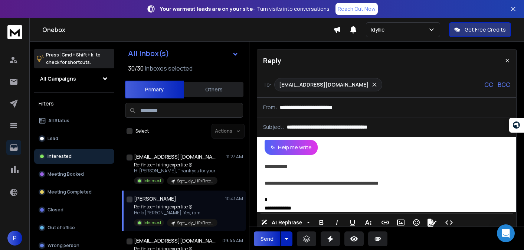
scroll to position [5, 0]
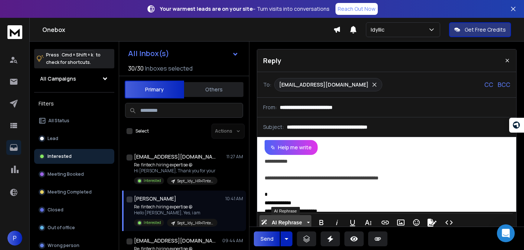
click at [285, 221] on span "AI Rephrase" at bounding box center [286, 222] width 33 height 6
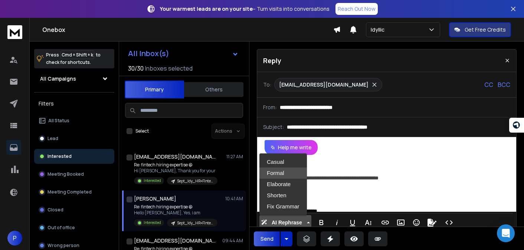
click at [282, 173] on link "Formal" at bounding box center [282, 172] width 47 height 11
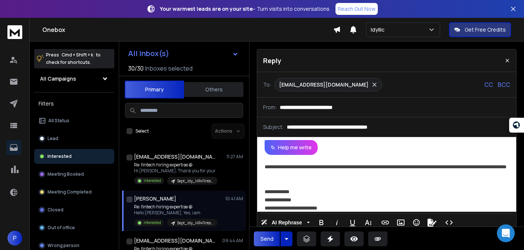
scroll to position [20, 0]
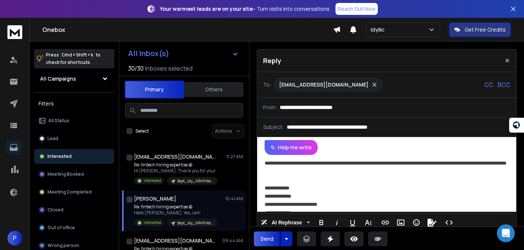
click at [270, 238] on button "Send" at bounding box center [267, 238] width 26 height 15
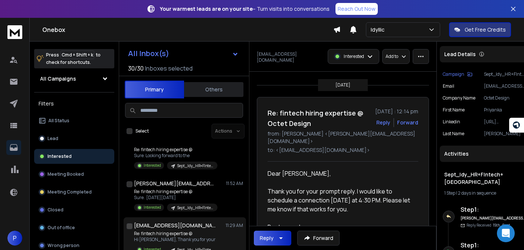
scroll to position [12, 0]
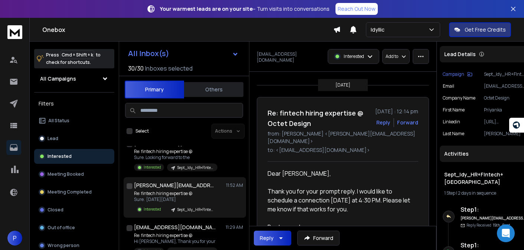
click at [209, 200] on p "Sure. [DATE][DATE]" at bounding box center [175, 199] width 83 height 6
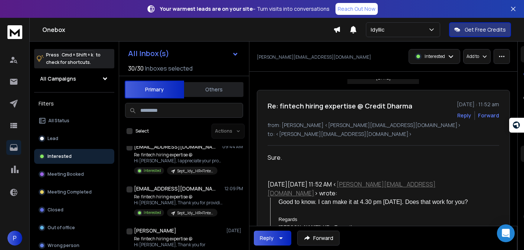
scroll to position [229, 0]
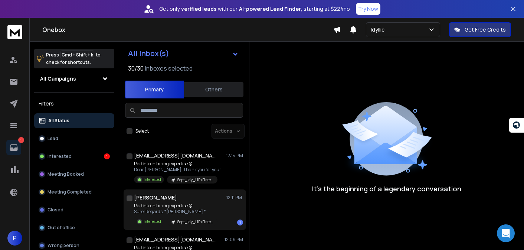
click at [213, 207] on p "Re: fintech hiring expertise @" at bounding box center [175, 206] width 83 height 6
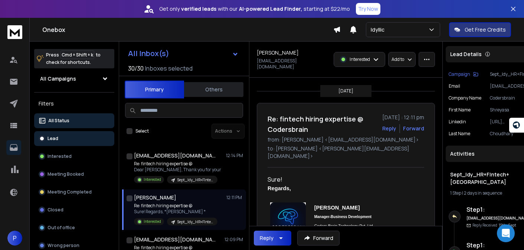
click at [70, 139] on button "Lead" at bounding box center [74, 138] width 80 height 15
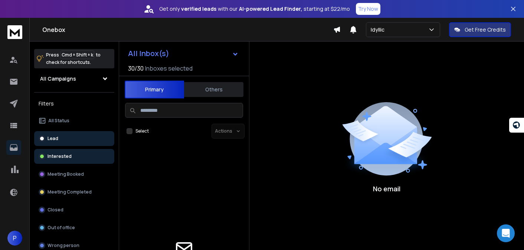
click at [69, 155] on p "Interested" at bounding box center [59, 156] width 24 height 6
